Goal: Task Accomplishment & Management: Manage account settings

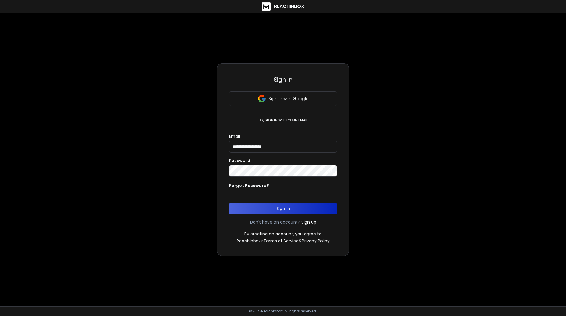
type input "**********"
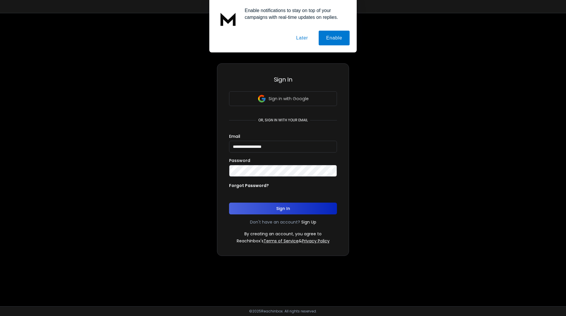
click at [302, 37] on button "Later" at bounding box center [302, 38] width 27 height 15
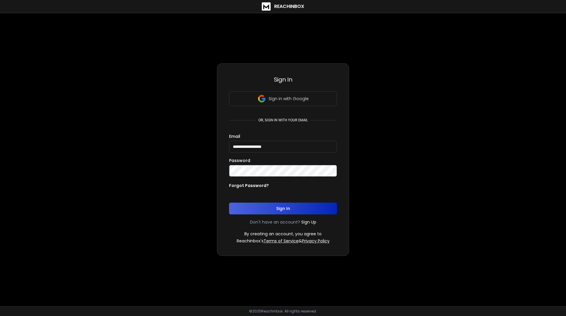
click at [297, 205] on button "Sign In" at bounding box center [283, 209] width 108 height 12
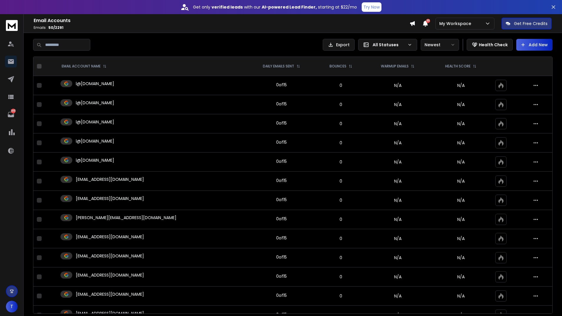
click at [536, 42] on button "Add New" at bounding box center [534, 45] width 36 height 12
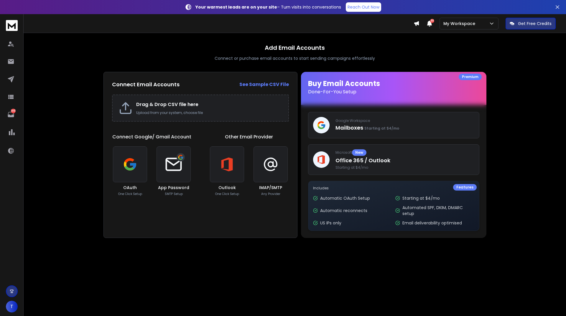
click at [121, 170] on div at bounding box center [130, 165] width 34 height 36
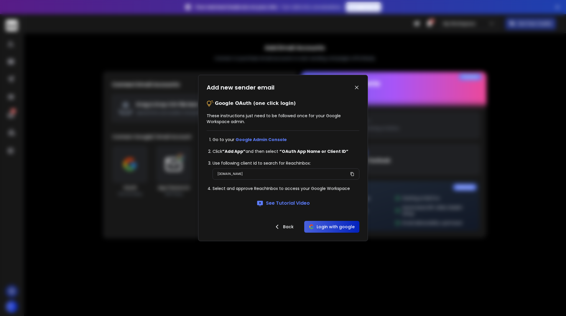
click at [324, 224] on button "Login with google" at bounding box center [331, 227] width 55 height 12
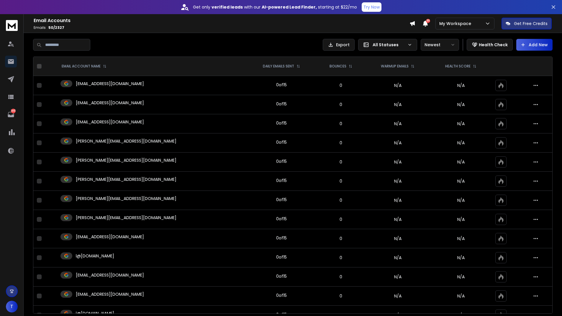
click at [537, 46] on button "Add New" at bounding box center [534, 45] width 36 height 12
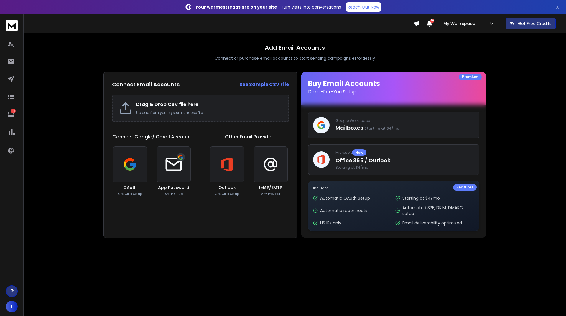
click at [137, 170] on icon at bounding box center [130, 165] width 15 height 18
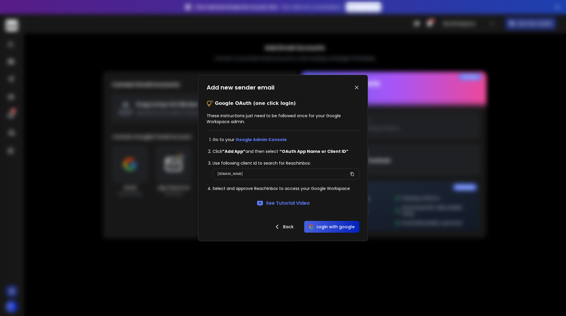
click at [333, 226] on button "Login with google" at bounding box center [331, 227] width 55 height 12
